Goal: Communication & Community: Answer question/provide support

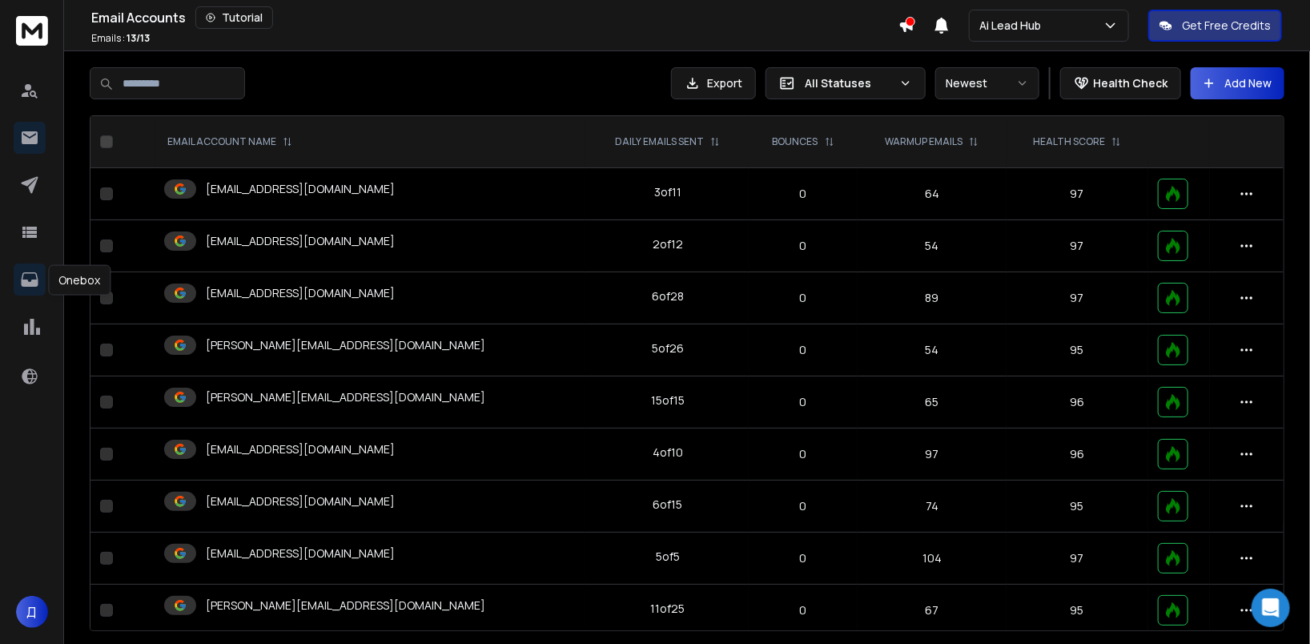
click at [18, 280] on link at bounding box center [30, 280] width 32 height 32
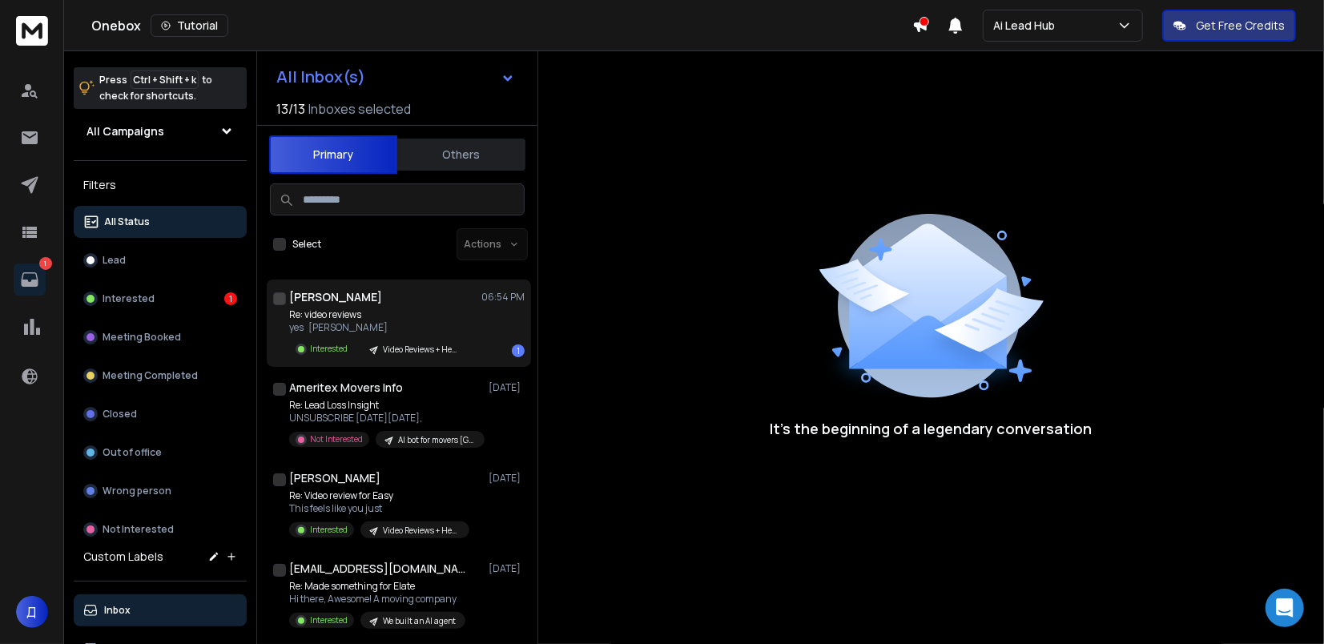
click at [378, 302] on div "[PERSON_NAME] 06:54 PM" at bounding box center [406, 297] width 235 height 16
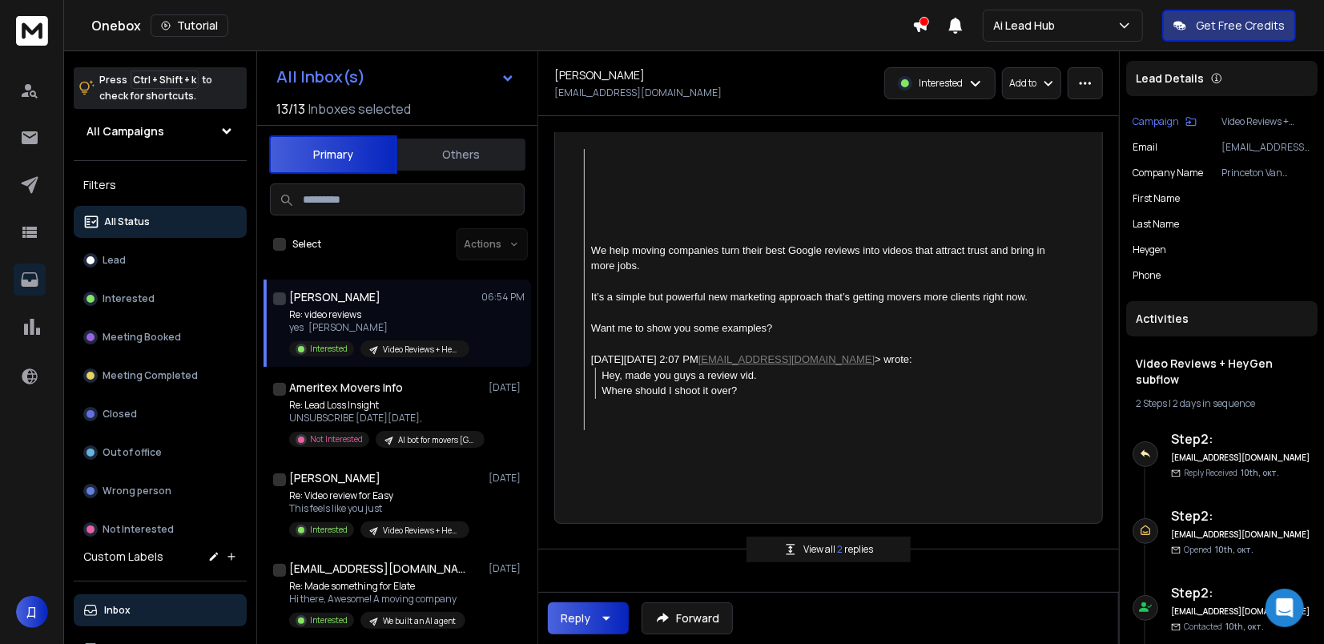
scroll to position [1156, 0]
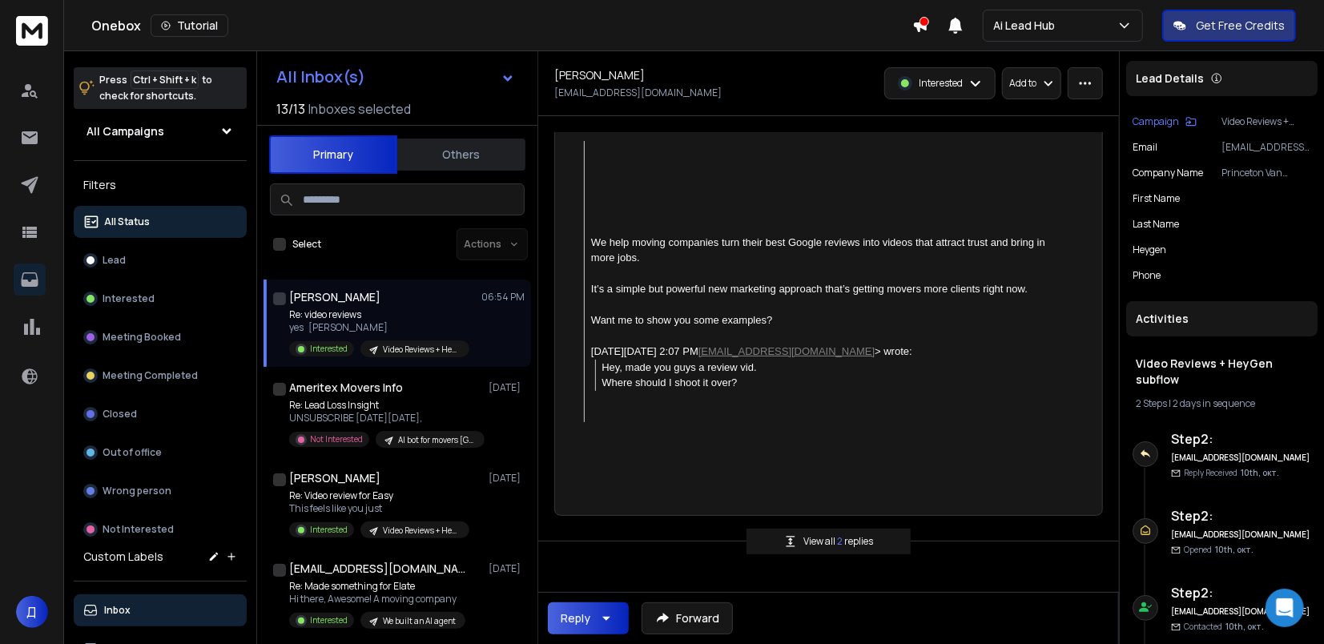
click at [814, 542] on p "View all 2 replies" at bounding box center [838, 541] width 70 height 13
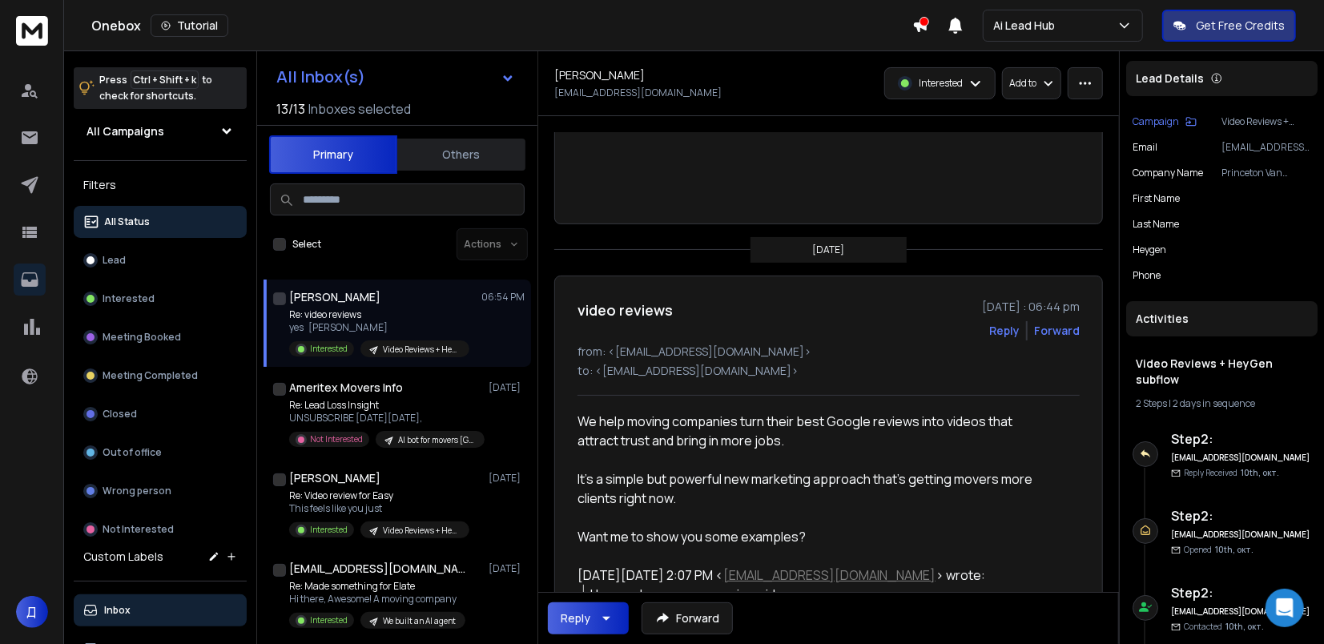
scroll to position [1512, 0]
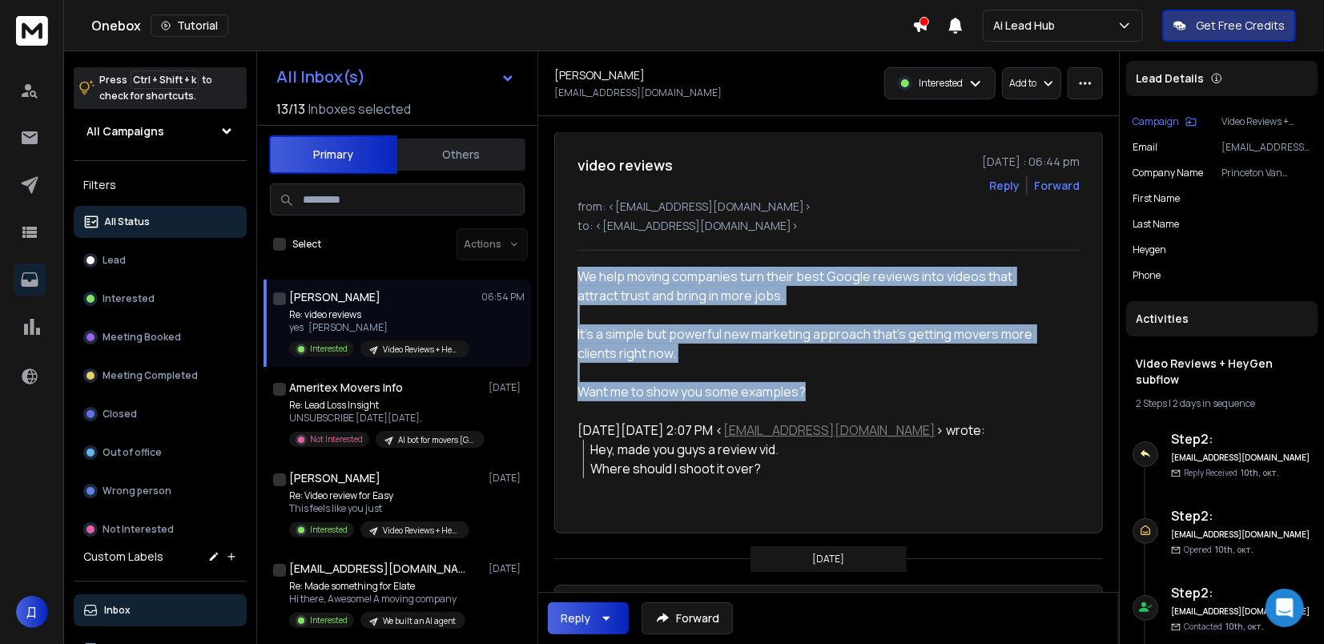
drag, startPoint x: 831, startPoint y: 472, endPoint x: 570, endPoint y: 342, distance: 290.9
click at [570, 342] on div "video reviews [DATE] : 06:44 pm Reply Forward from: <[EMAIL_ADDRESS][DOMAIN_NAM…" at bounding box center [828, 332] width 549 height 403
click at [582, 305] on div "We help moving companies turn their best Google reviews into videos that attrac…" at bounding box center [812, 286] width 468 height 38
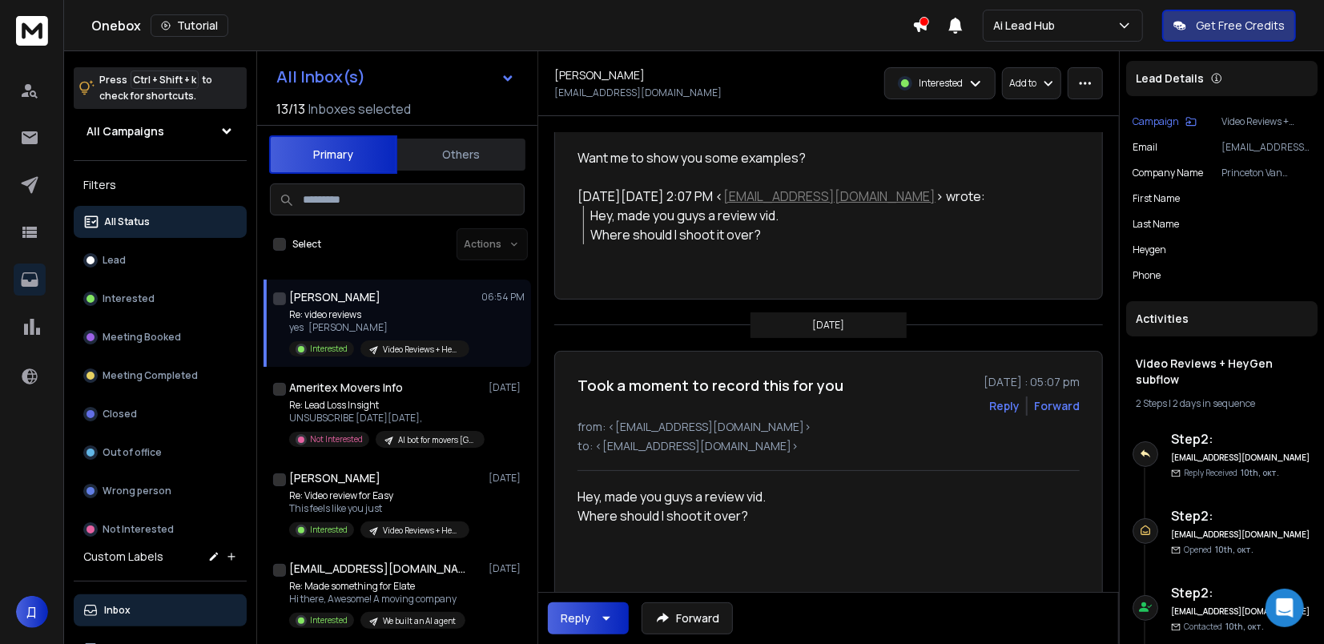
scroll to position [1779, 0]
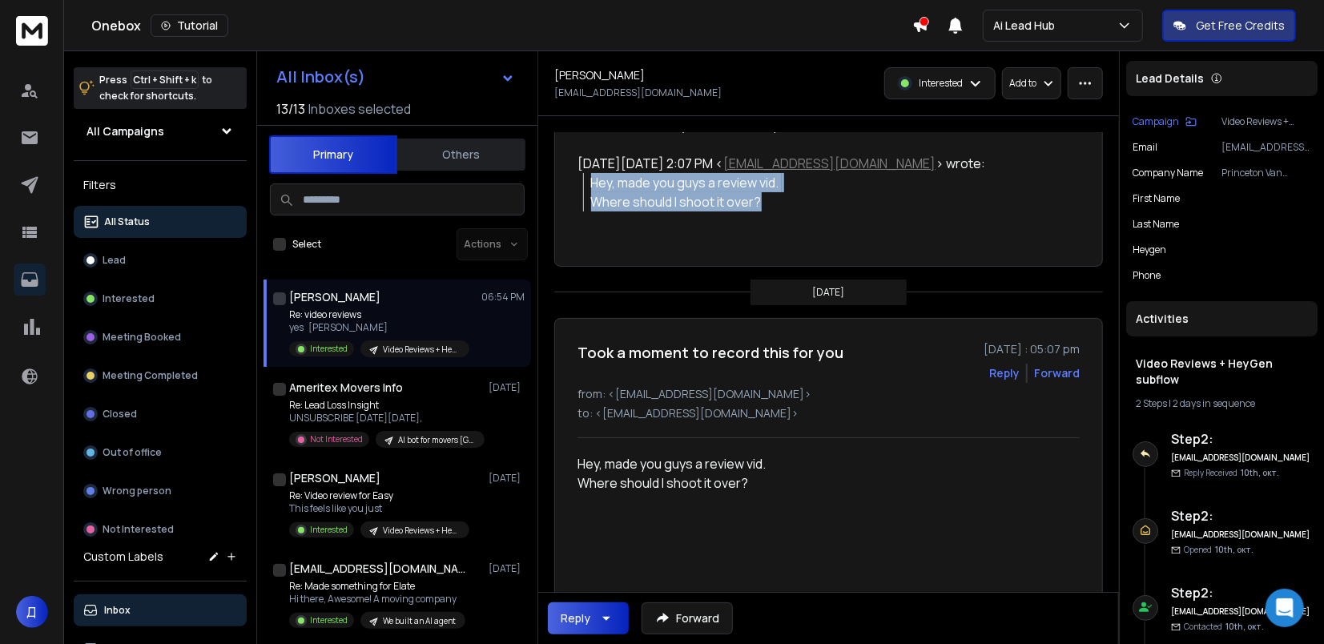
drag, startPoint x: 775, startPoint y: 288, endPoint x: 592, endPoint y: 256, distance: 185.3
click at [592, 211] on div "Hey, made you guys a review vid. Where should I shoot it over?" at bounding box center [818, 192] width 454 height 38
drag, startPoint x: 606, startPoint y: 280, endPoint x: 613, endPoint y: 287, distance: 9.1
click at [606, 211] on div "Hey, made you guys a review vid. Where should I shoot it over?" at bounding box center [818, 192] width 454 height 38
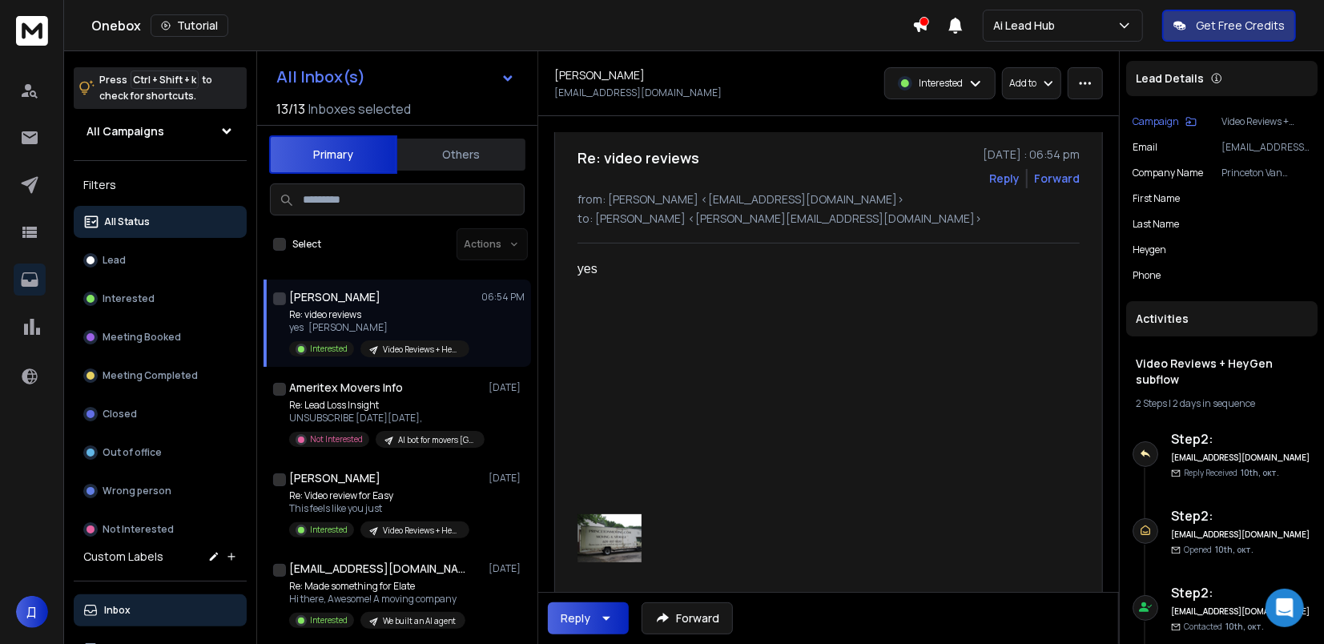
scroll to position [0, 0]
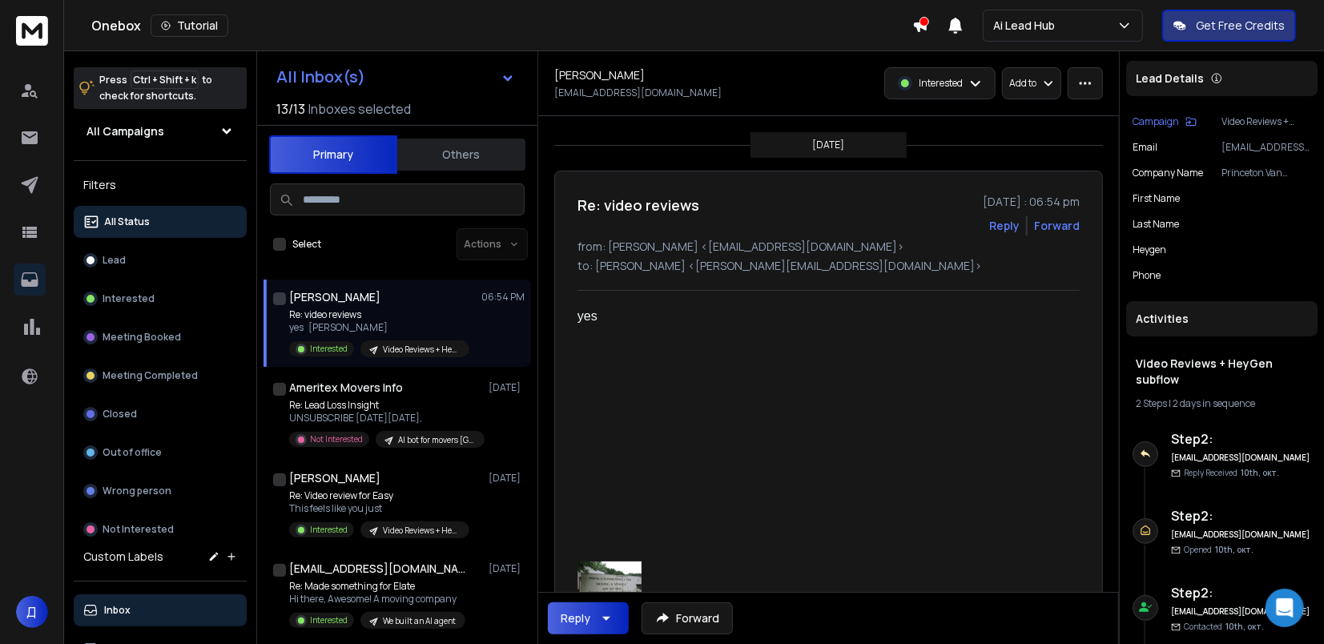
click at [940, 83] on p "Interested" at bounding box center [941, 83] width 44 height 13
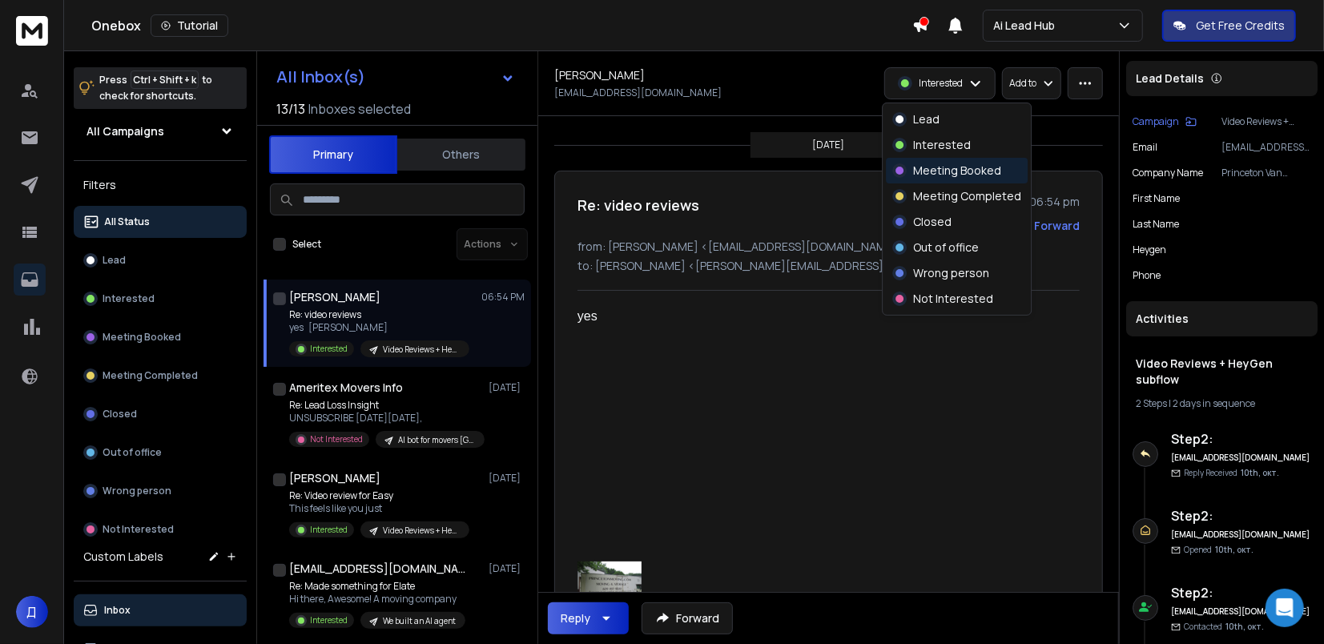
click at [933, 168] on p "Meeting Booked" at bounding box center [957, 171] width 88 height 16
